Goal: Task Accomplishment & Management: Use online tool/utility

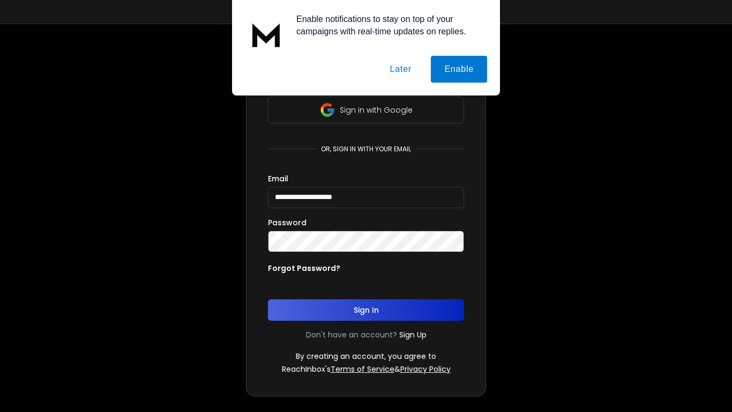
type input "**********"
click at [366, 309] on button "Sign In" at bounding box center [366, 309] width 196 height 21
